Goal: Task Accomplishment & Management: Manage account settings

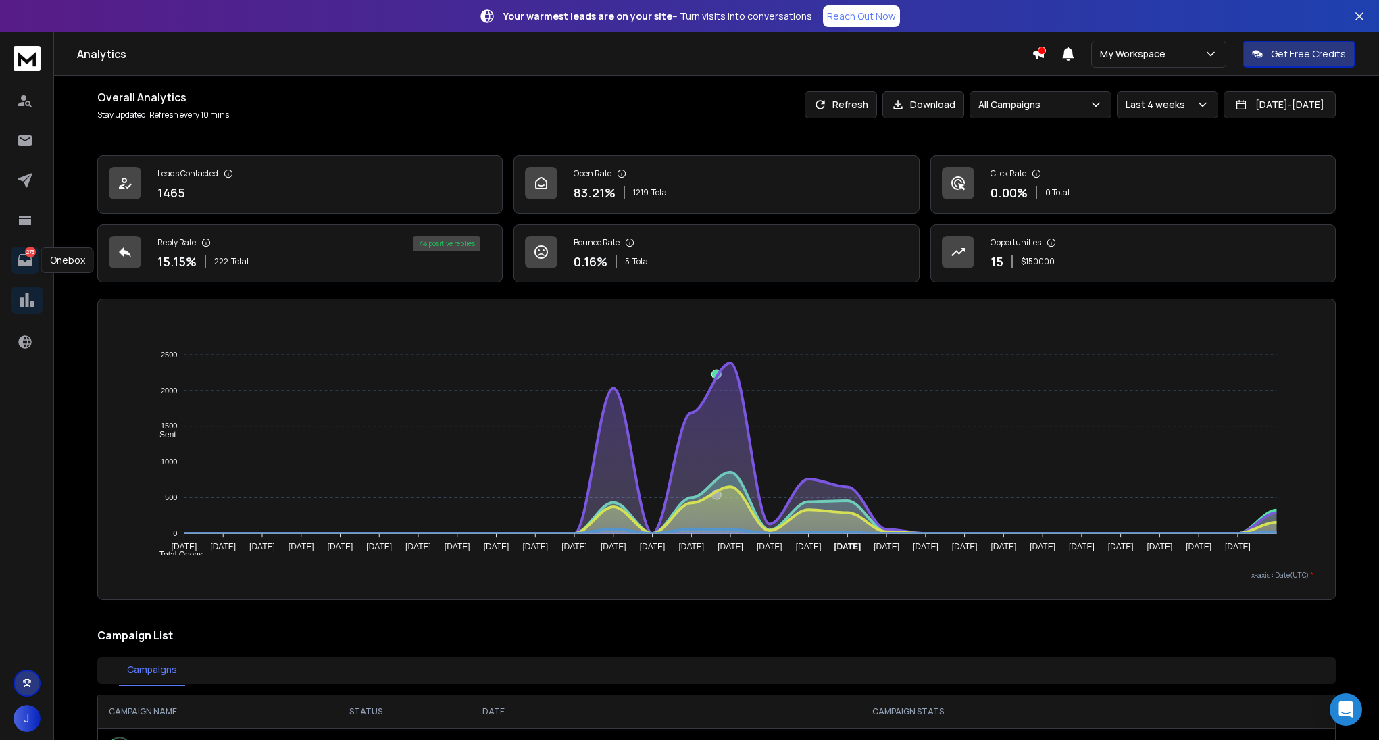
click at [21, 259] on icon at bounding box center [25, 260] width 16 height 16
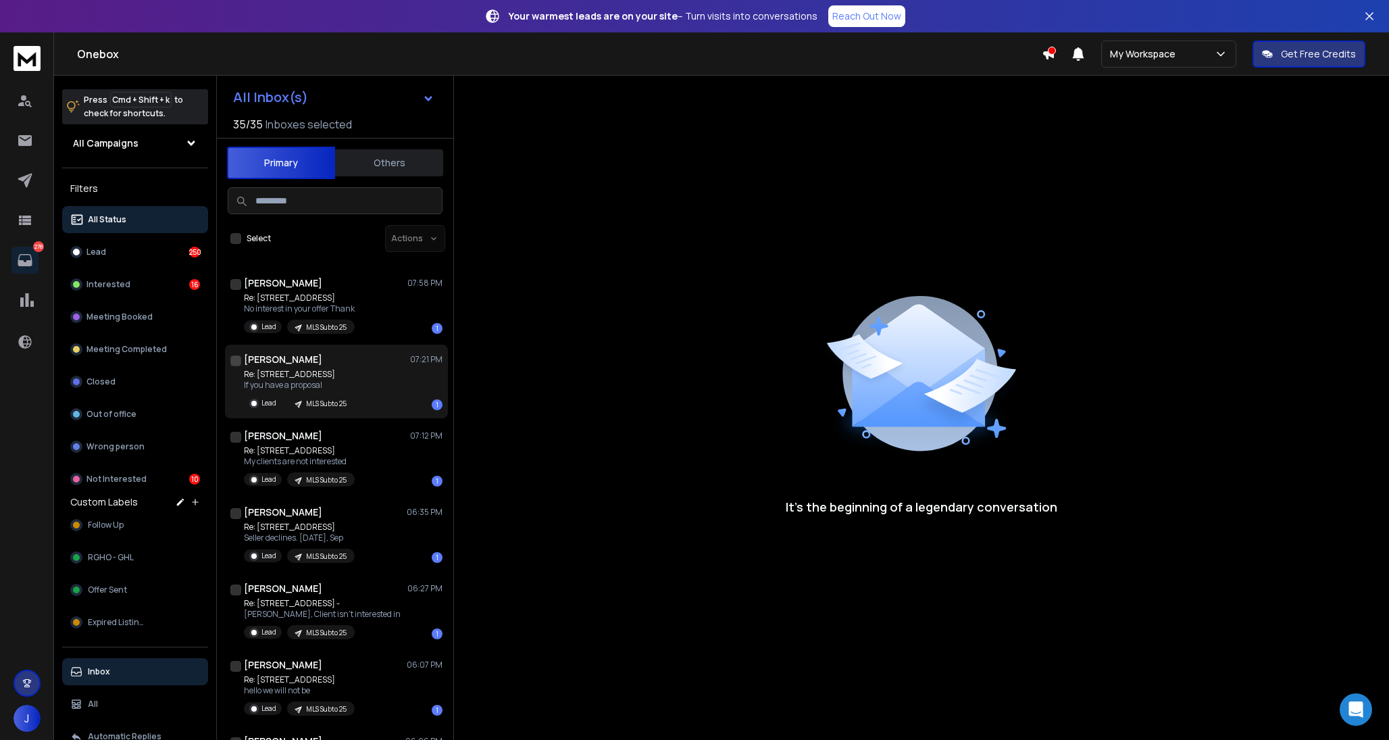
click at [374, 368] on div "[PERSON_NAME] 07:21 PM Re: [STREET_ADDRESS] If you have a proposal Lead MLS Sub…" at bounding box center [343, 381] width 199 height 57
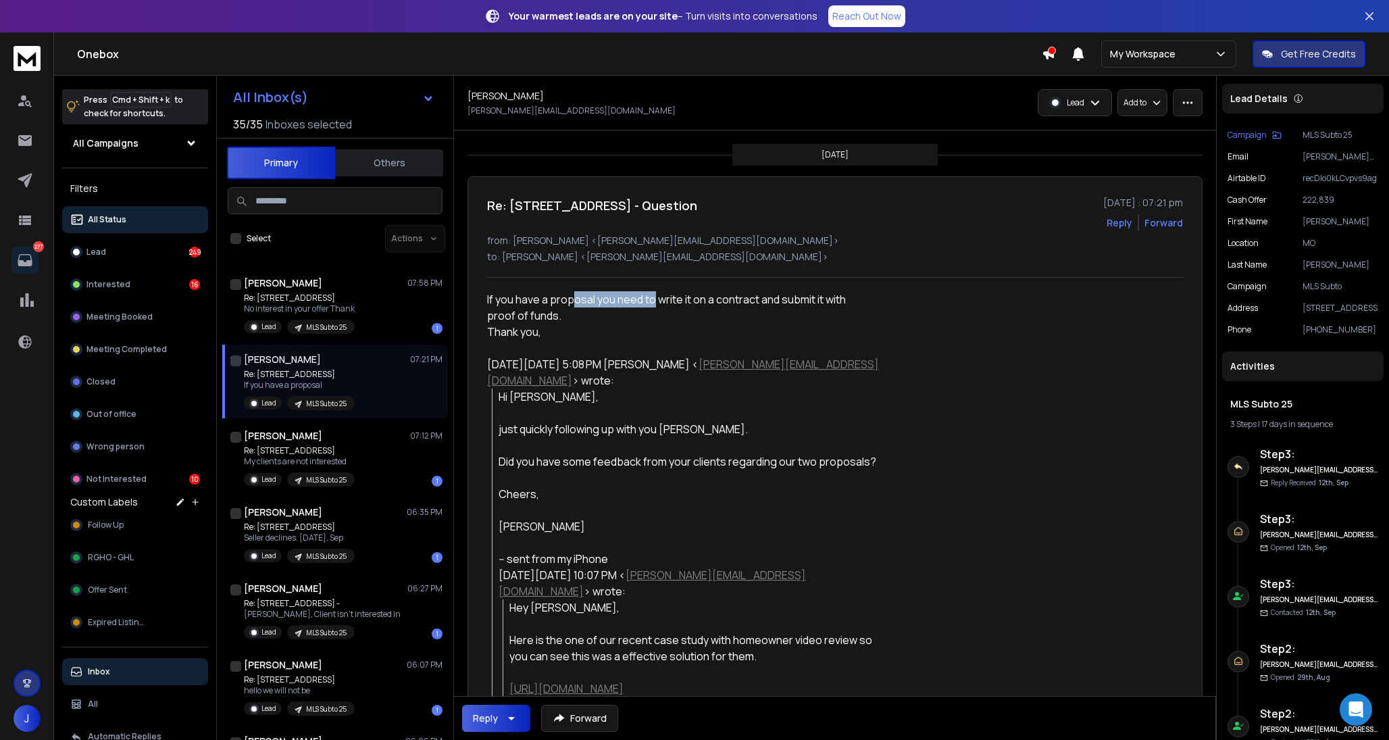
drag, startPoint x: 575, startPoint y: 302, endPoint x: 655, endPoint y: 297, distance: 79.9
click at [655, 297] on div "If you have a proposal you need to write it on a contract and submit it with pr…" at bounding box center [684, 315] width 395 height 49
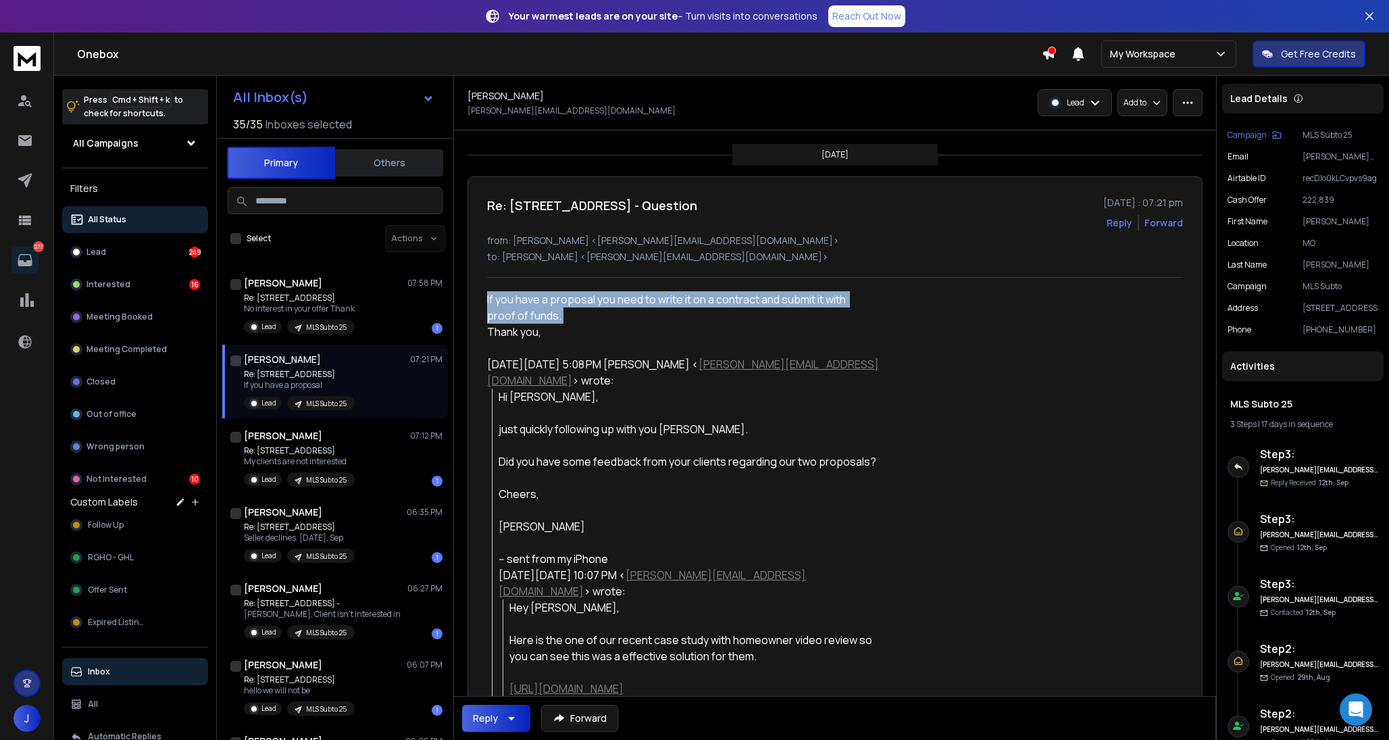
click at [613, 304] on div "If you have a proposal you need to write it on a contract and submit it with pr…" at bounding box center [684, 315] width 395 height 49
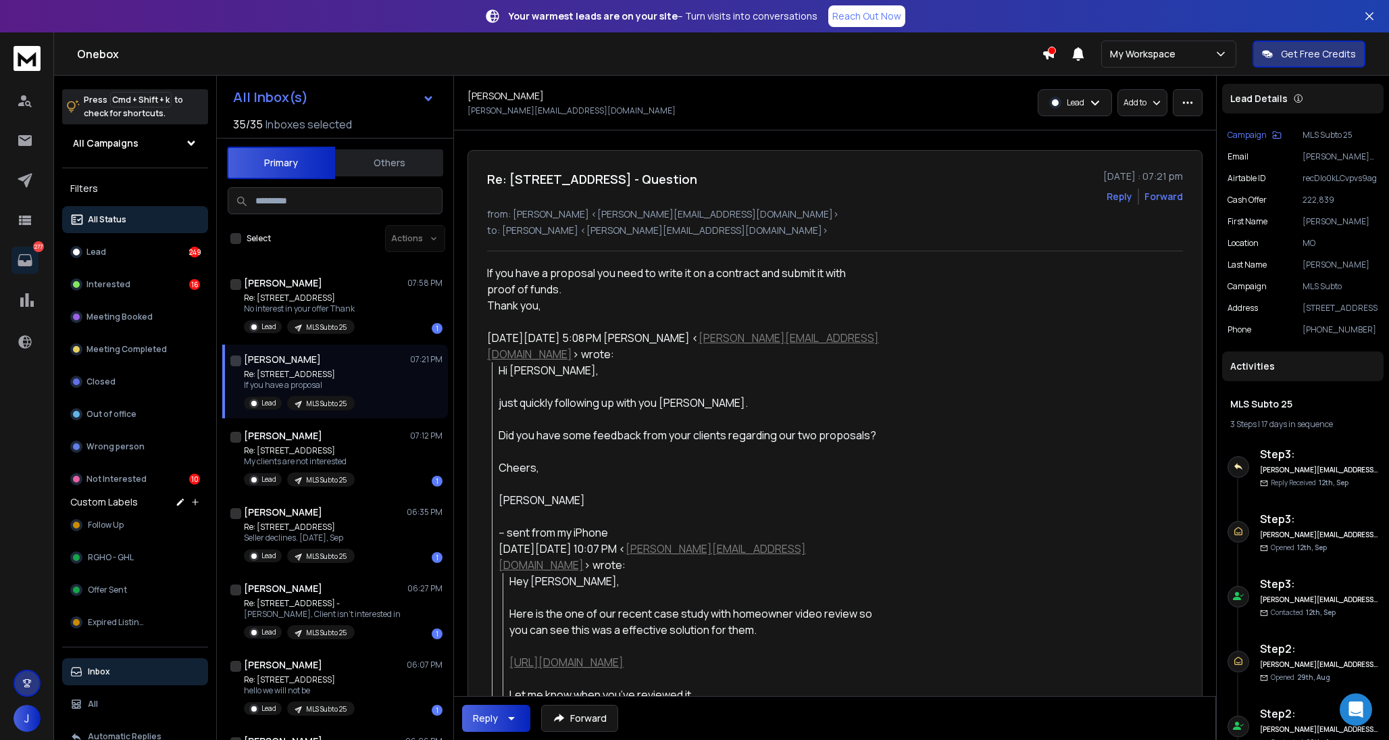
scroll to position [36, 0]
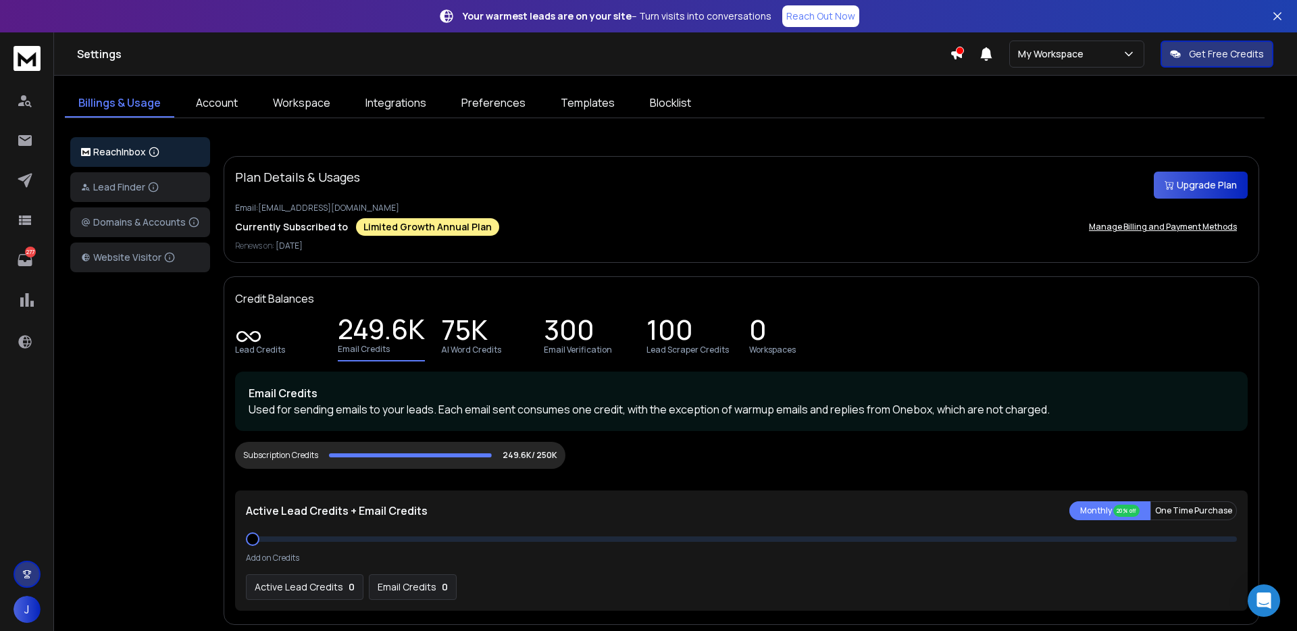
click at [378, 323] on p "249.6K" at bounding box center [381, 331] width 87 height 19
drag, startPoint x: 252, startPoint y: 413, endPoint x: 461, endPoint y: 402, distance: 209.1
click at [460, 402] on p "Used for sending emails to your leads. Each email sent consumes one credit, wit…" at bounding box center [742, 409] width 986 height 16
click at [449, 403] on p "Used for sending emails to your leads. Each email sent consumes one credit, wit…" at bounding box center [742, 409] width 986 height 16
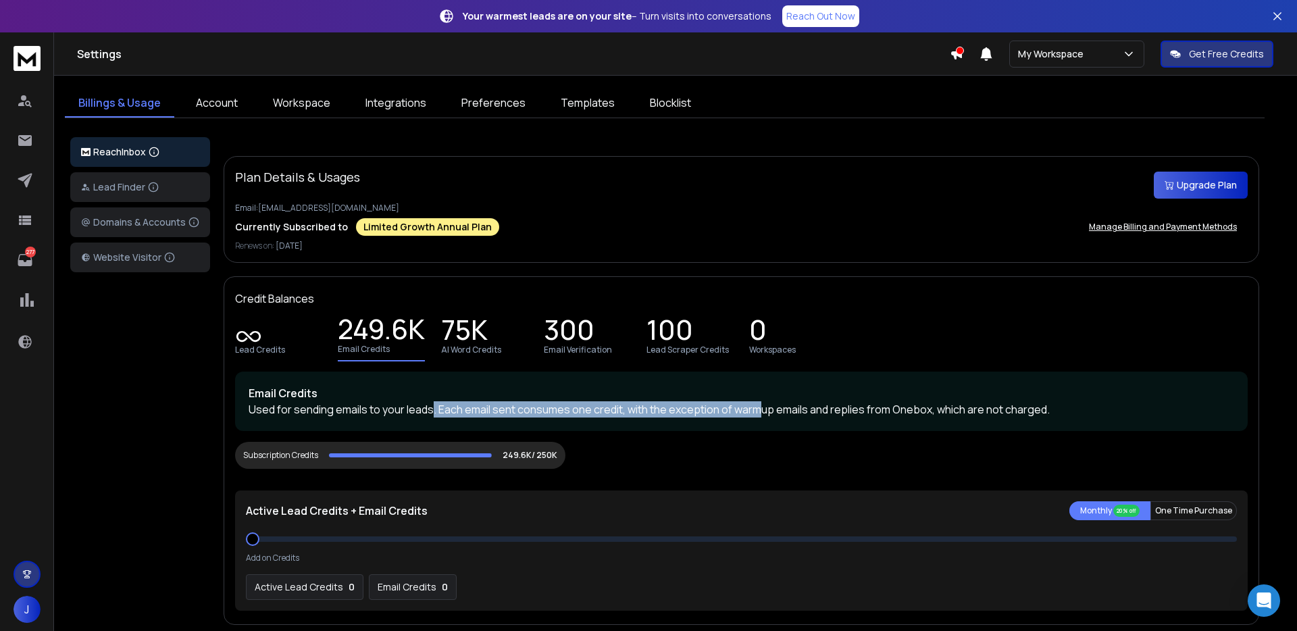
drag, startPoint x: 432, startPoint y: 409, endPoint x: 771, endPoint y: 414, distance: 339.2
click at [769, 414] on p "Used for sending emails to your leads. Each email sent consumes one credit, wit…" at bounding box center [742, 409] width 986 height 16
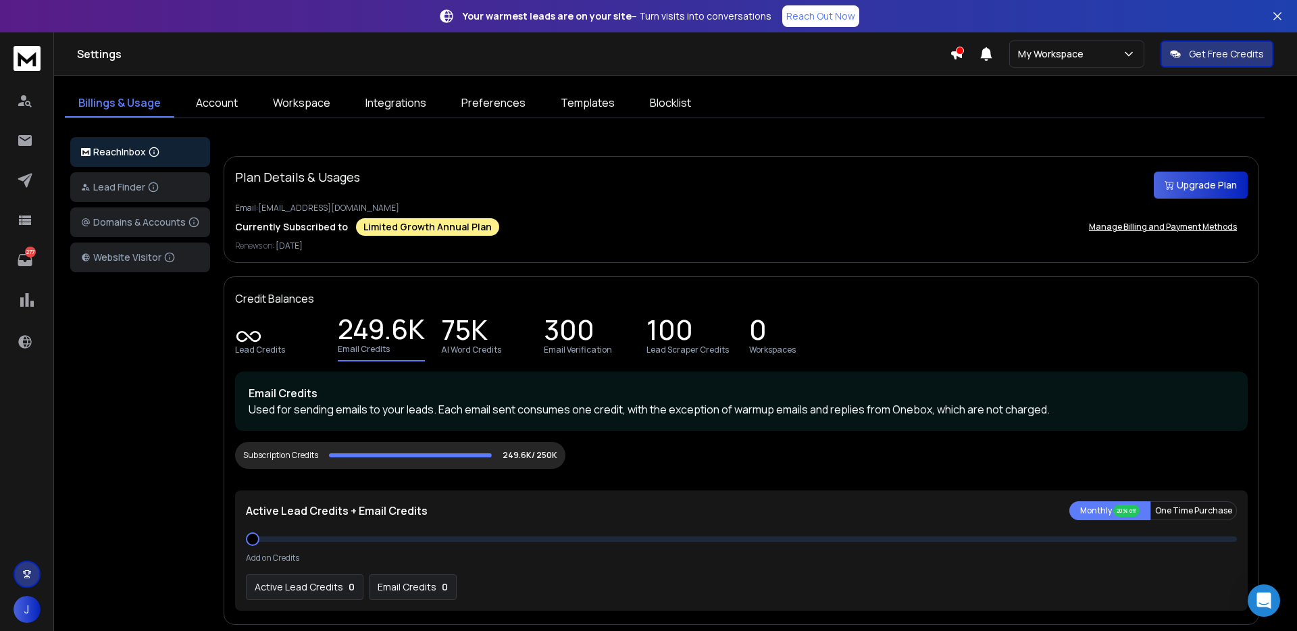
click at [771, 414] on p "Used for sending emails to your leads. Each email sent consumes one credit, wit…" at bounding box center [742, 409] width 986 height 16
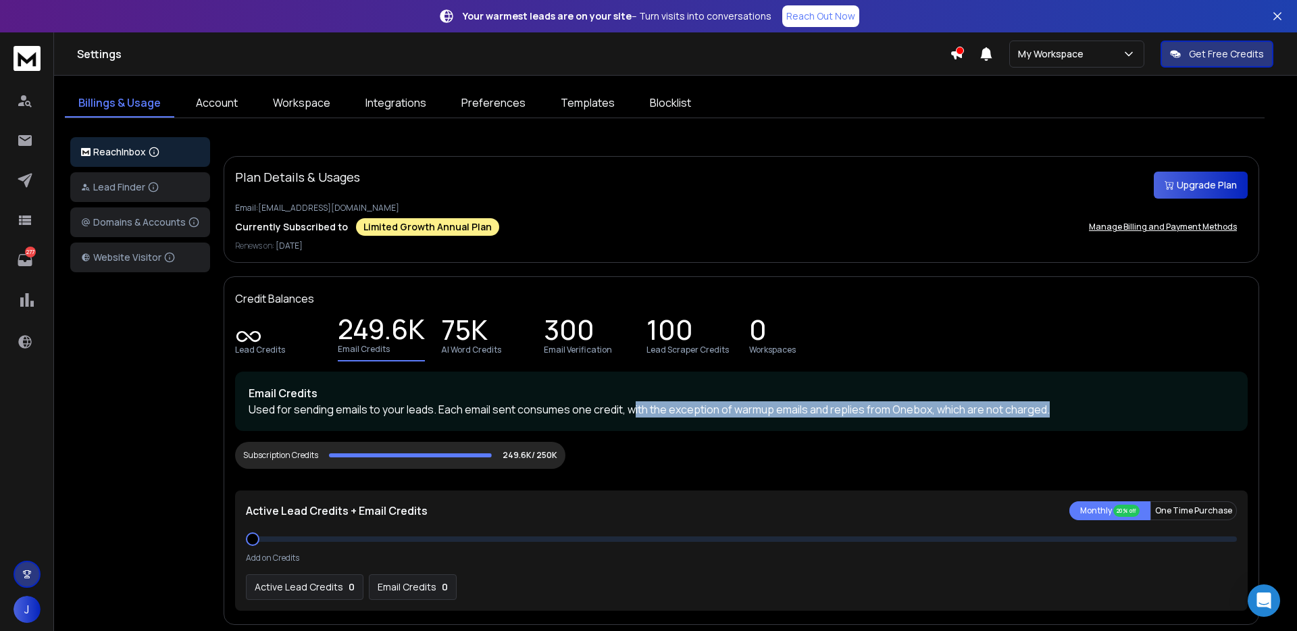
drag, startPoint x: 632, startPoint y: 415, endPoint x: 1025, endPoint y: 420, distance: 393.2
click at [1024, 422] on div "Email Credits Used for sending emails to your leads. Each email sent consumes o…" at bounding box center [741, 401] width 1013 height 59
click at [911, 410] on p "Used for sending emails to your leads. Each email sent consumes one credit, wit…" at bounding box center [742, 409] width 986 height 16
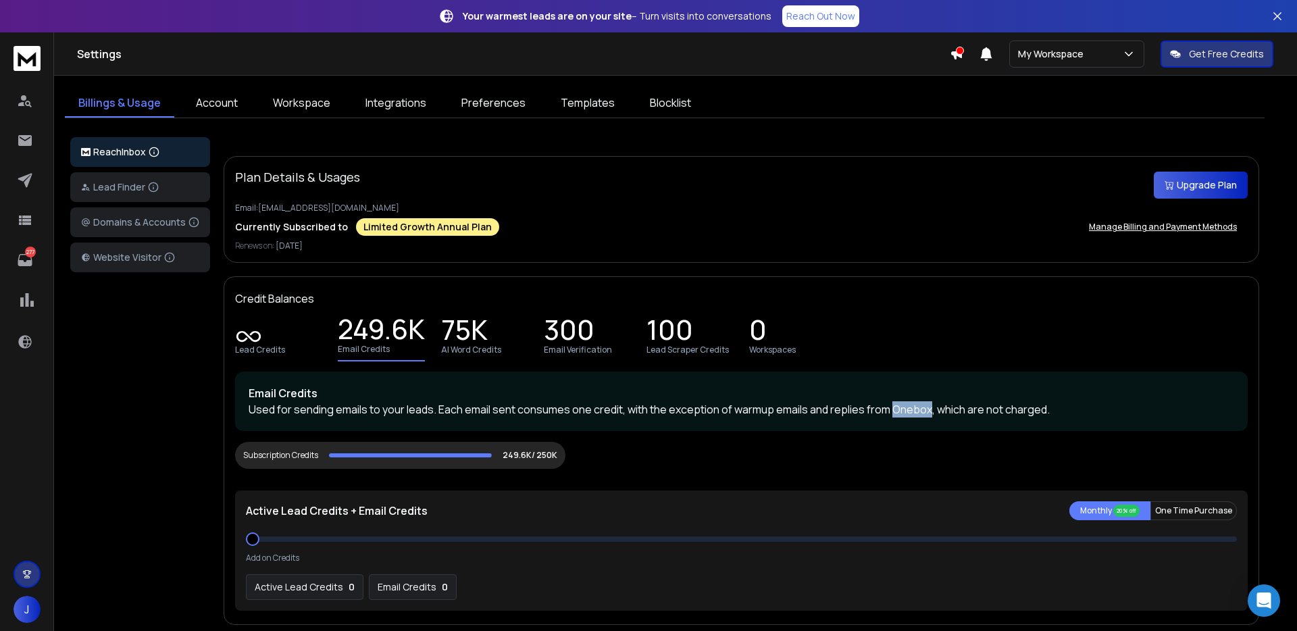
click at [911, 410] on p "Used for sending emails to your leads. Each email sent consumes one credit, wit…" at bounding box center [742, 409] width 986 height 16
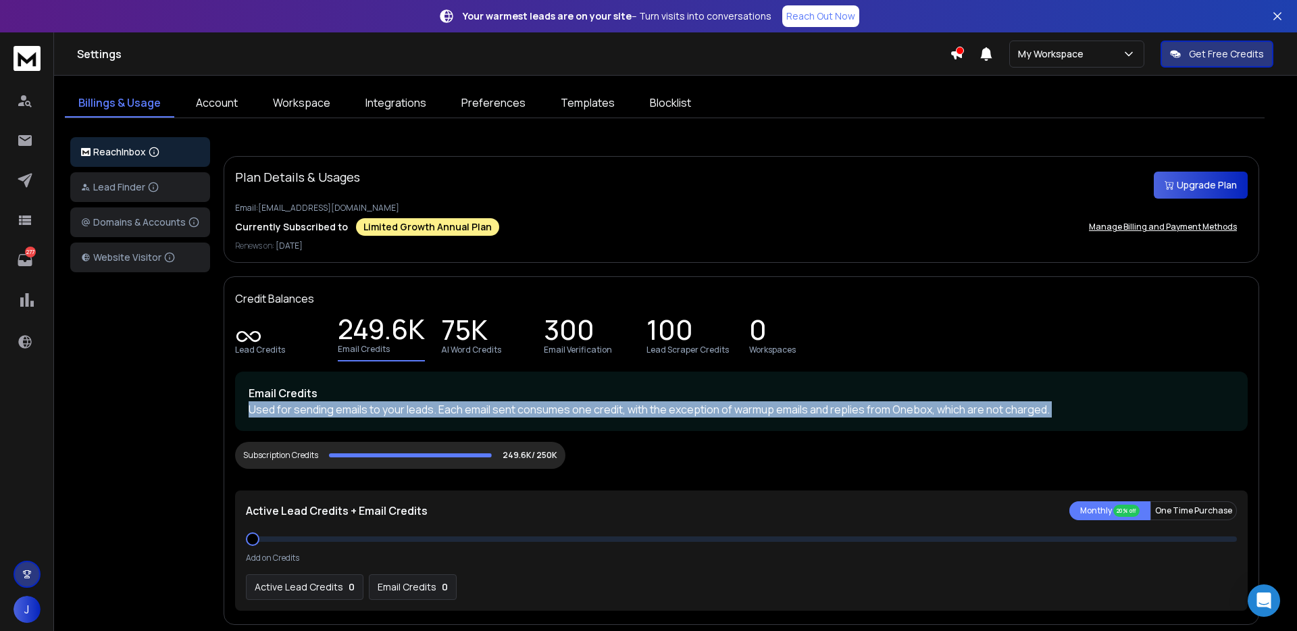
click at [911, 410] on p "Used for sending emails to your leads. Each email sent consumes one credit, wit…" at bounding box center [742, 409] width 986 height 16
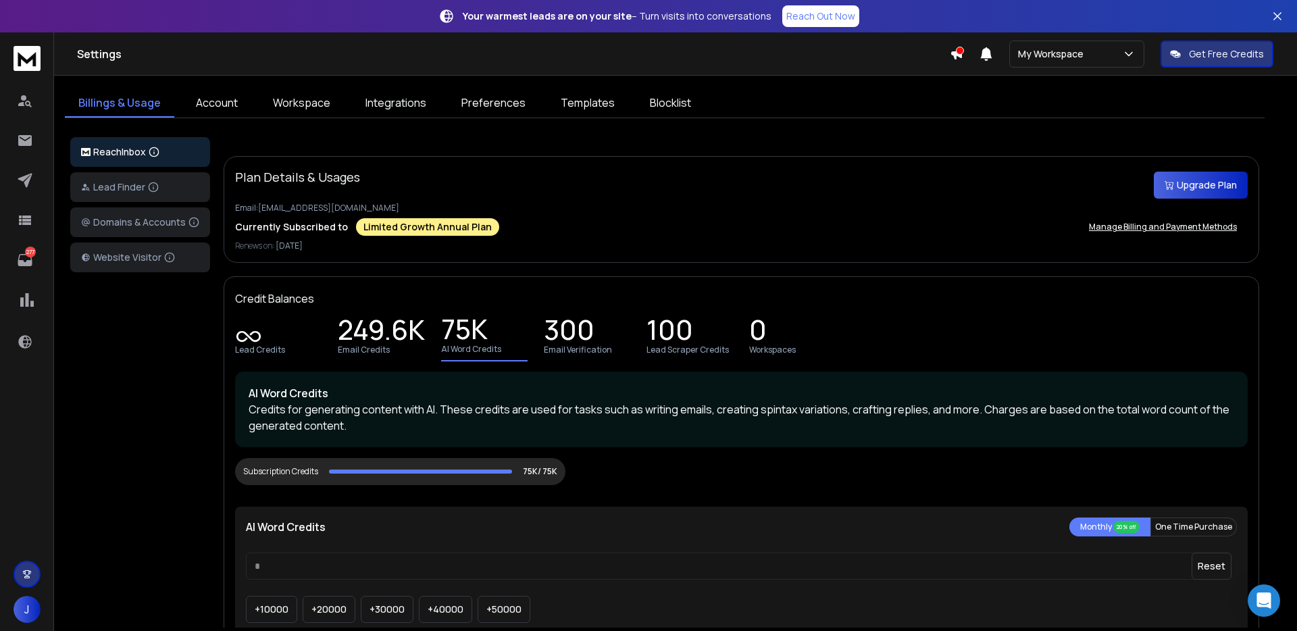
click at [460, 332] on p "75K" at bounding box center [464, 331] width 47 height 19
drag, startPoint x: 314, startPoint y: 403, endPoint x: 489, endPoint y: 394, distance: 175.2
click at [488, 394] on div "AI Word Credits Credits for generating content with AI. These credits are used …" at bounding box center [741, 410] width 1013 height 76
click at [561, 327] on p "300" at bounding box center [569, 332] width 51 height 19
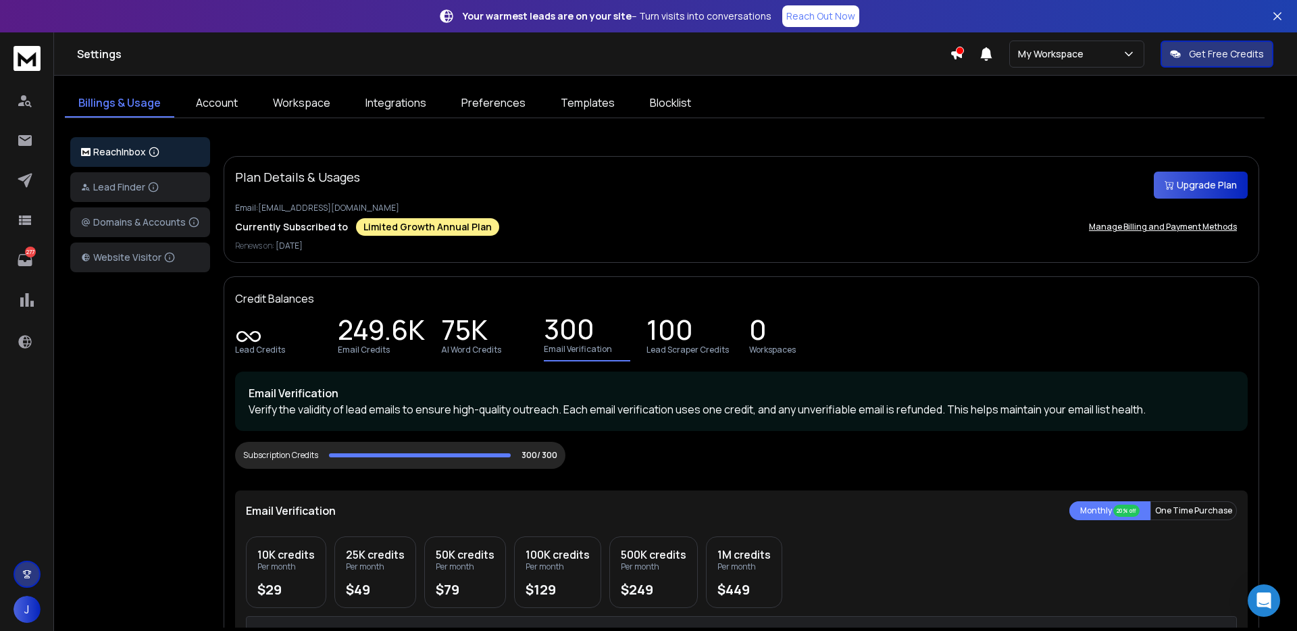
click at [648, 324] on p "100" at bounding box center [670, 332] width 47 height 19
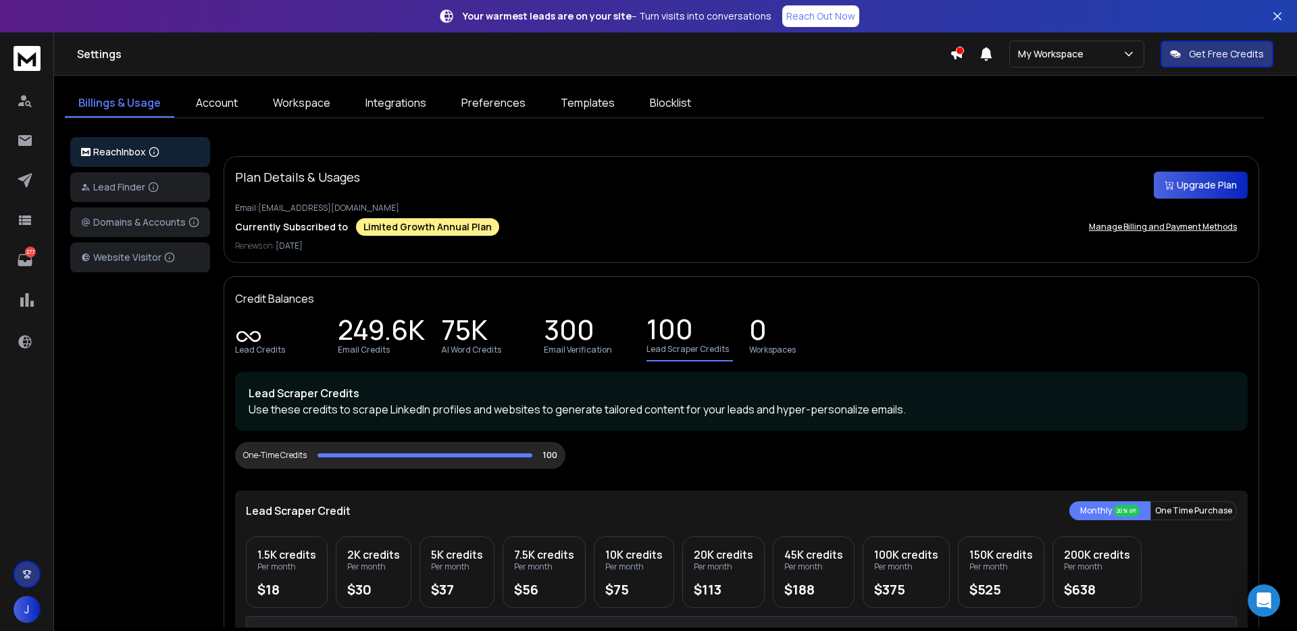
click at [768, 324] on button "0 Workspaces" at bounding box center [792, 342] width 86 height 38
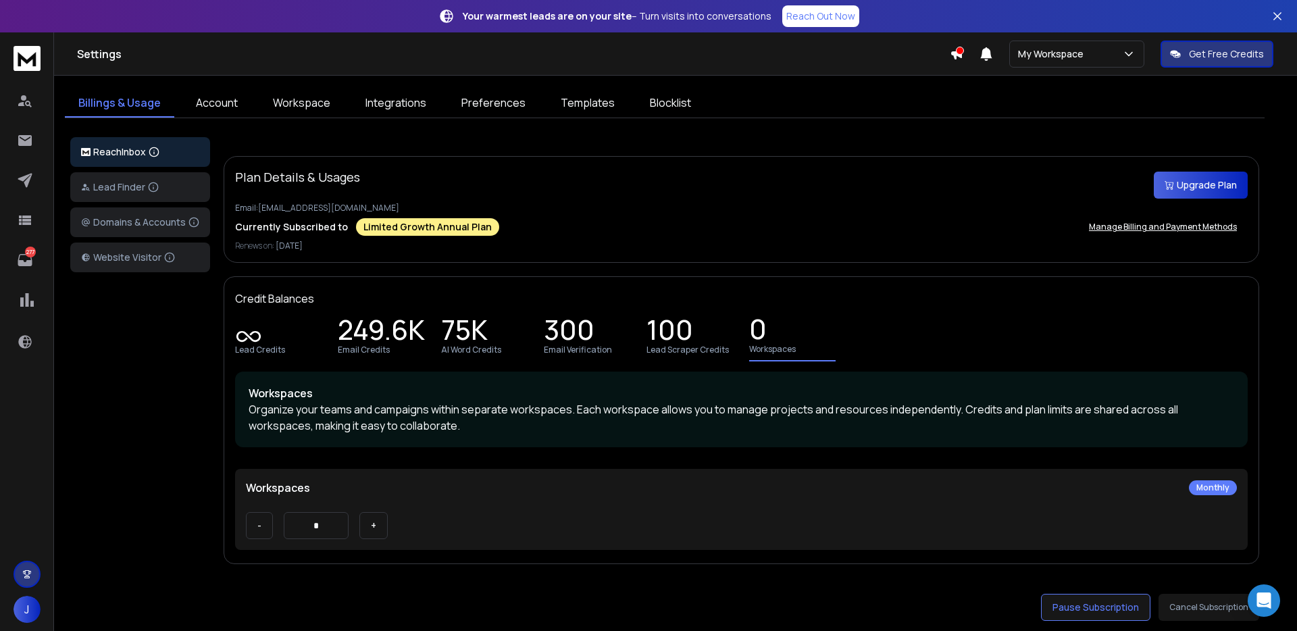
drag, startPoint x: 242, startPoint y: 411, endPoint x: 690, endPoint y: 387, distance: 449.2
click at [688, 387] on div "Workspaces Organize your teams and campaigns within separate workspaces. Each w…" at bounding box center [741, 410] width 1013 height 76
click at [1100, 62] on button "My Workspace" at bounding box center [1076, 54] width 135 height 27
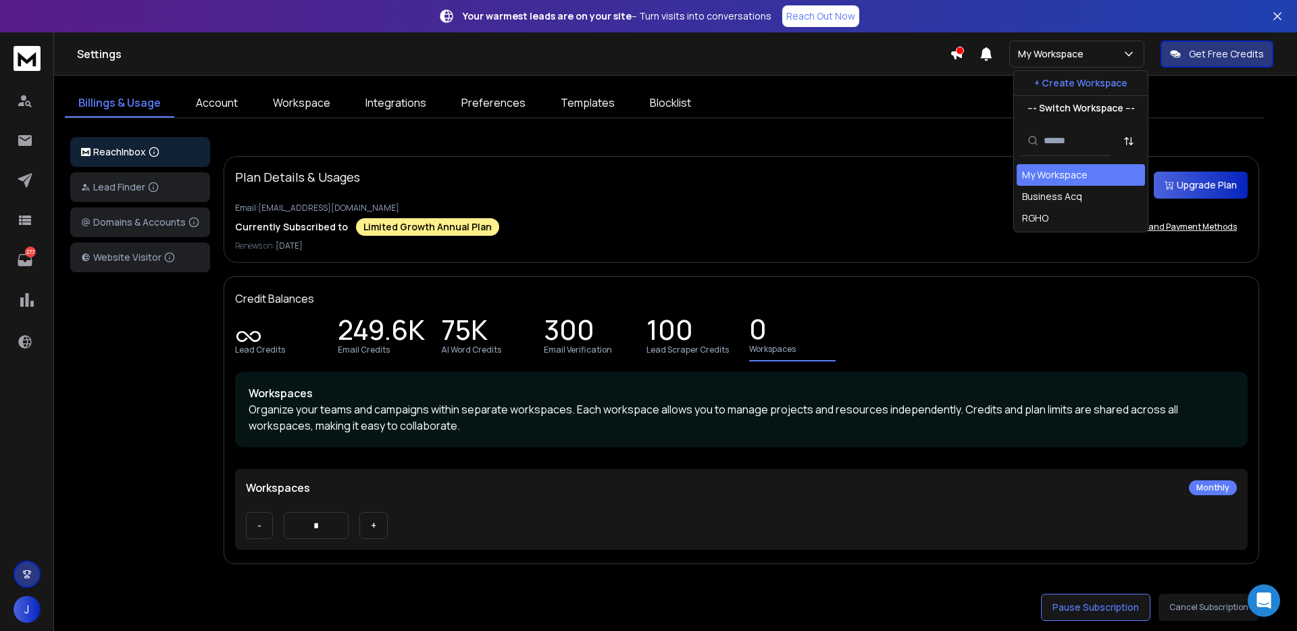
click at [878, 232] on div "Currently Subscribed to Limited Growth Annual Plan" at bounding box center [652, 226] width 835 height 27
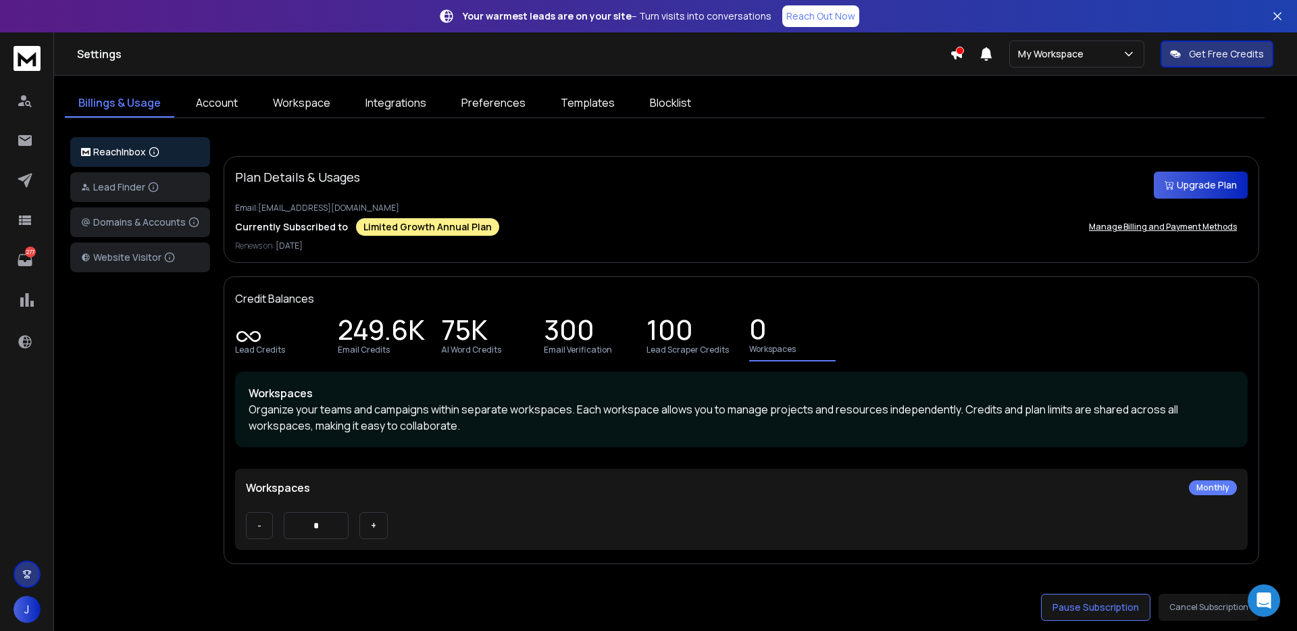
click at [252, 355] on button "Lead Credits" at bounding box center [278, 342] width 86 height 38
